Goal: Navigation & Orientation: Find specific page/section

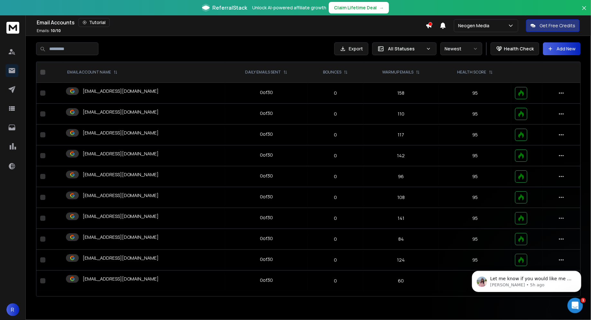
click at [221, 92] on div "[EMAIL_ADDRESS][DOMAIN_NAME]" at bounding box center [143, 91] width 155 height 8
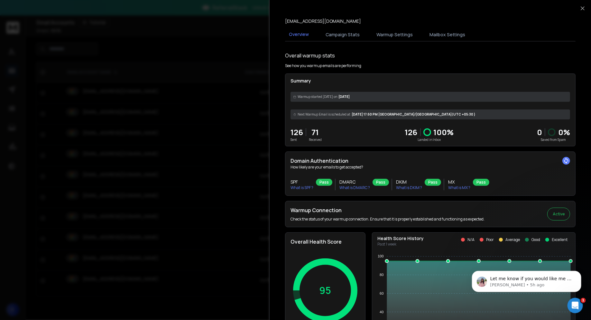
click at [382, 39] on button "Warmup Settings" at bounding box center [394, 35] width 44 height 14
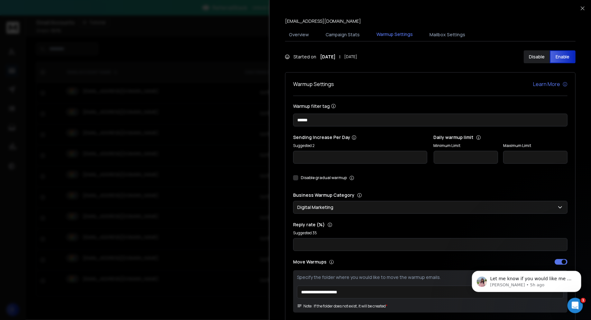
click at [358, 32] on button "Campaign Stats" at bounding box center [342, 35] width 42 height 14
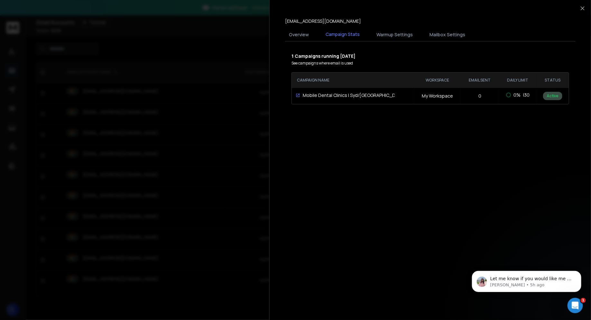
click at [456, 34] on button "Mailbox Settings" at bounding box center [446, 35] width 43 height 14
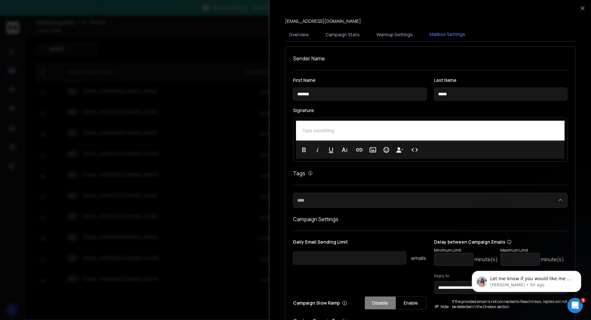
click at [300, 36] on button "Overview" at bounding box center [299, 35] width 28 height 14
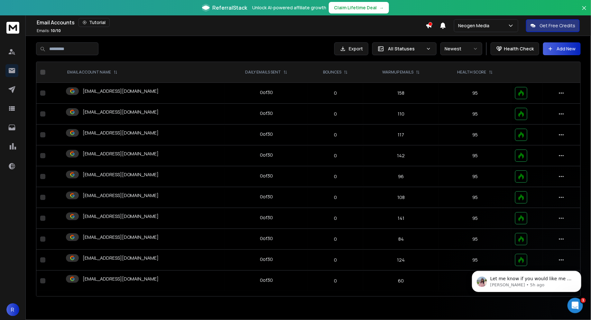
click at [19, 92] on div at bounding box center [12, 90] width 15 height 15
click at [15, 91] on icon at bounding box center [12, 90] width 8 height 8
